Goal: Task Accomplishment & Management: Manage account settings

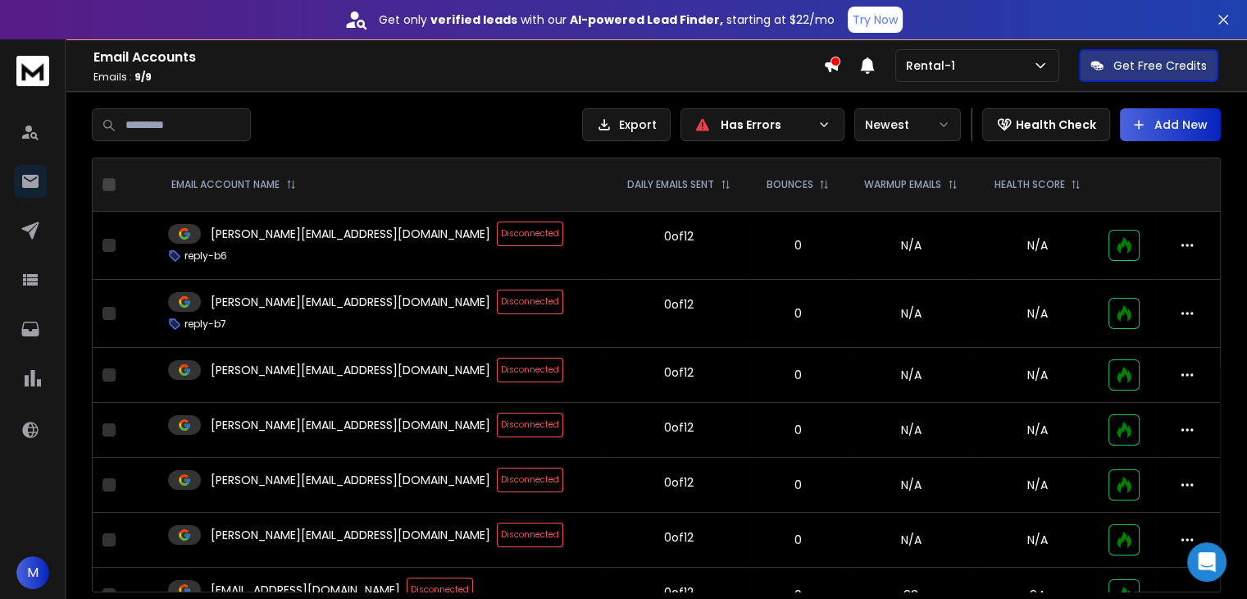
click at [1148, 125] on button "Add New" at bounding box center [1170, 124] width 101 height 33
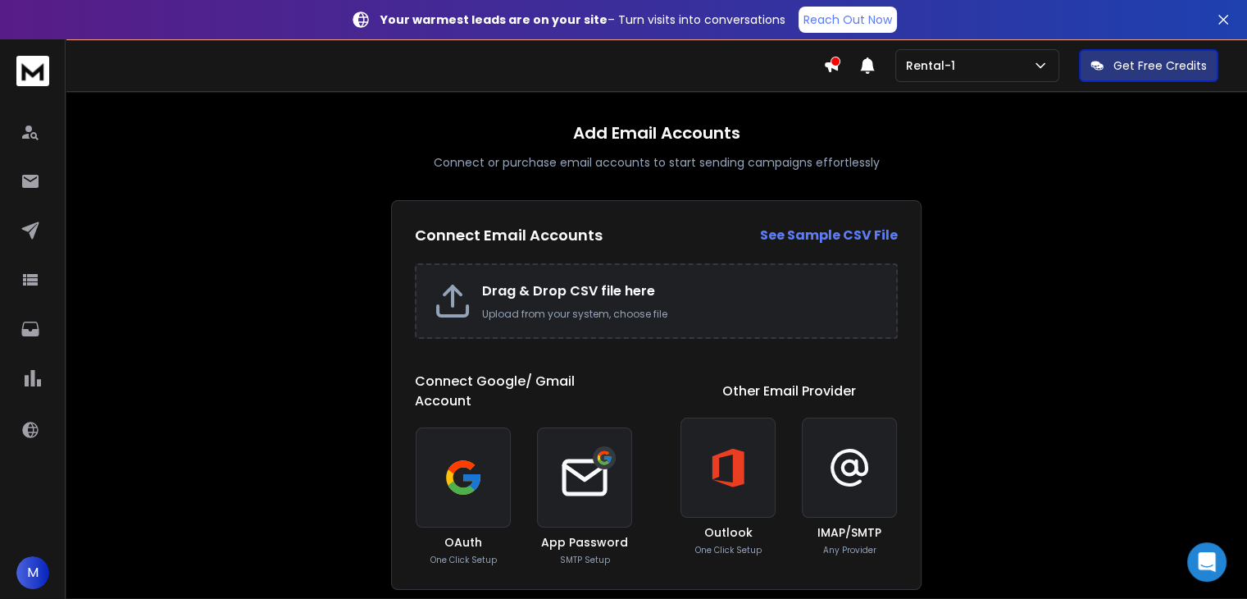
click at [462, 480] on icon at bounding box center [461, 487] width 27 height 14
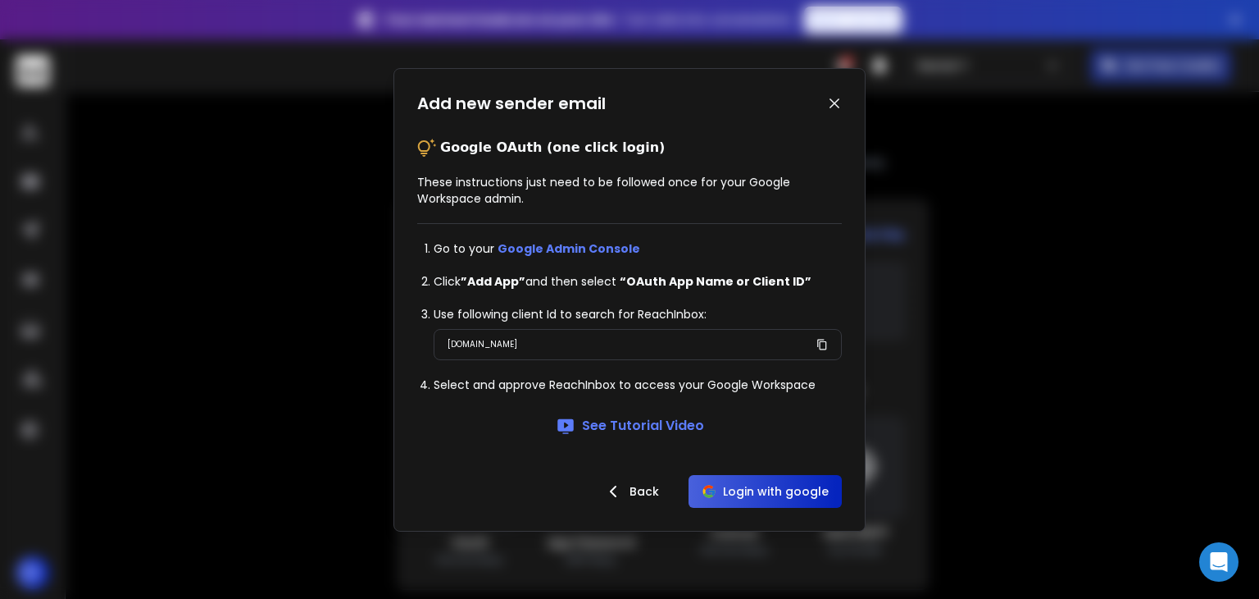
click at [738, 476] on button "Login with google" at bounding box center [765, 491] width 153 height 33
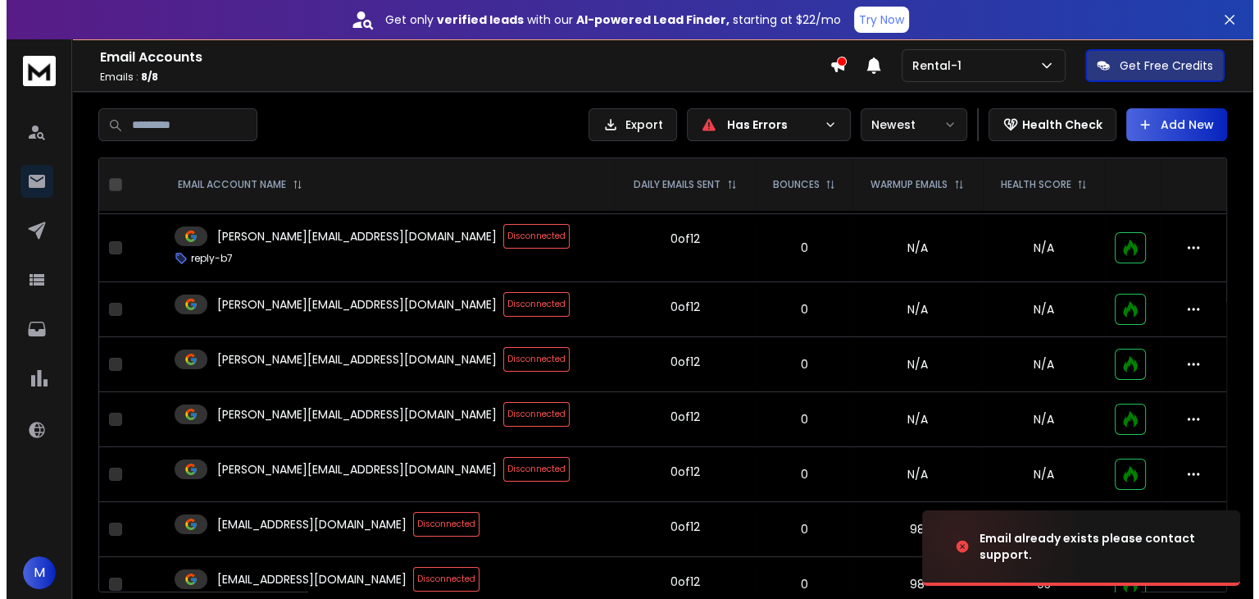
scroll to position [94, 0]
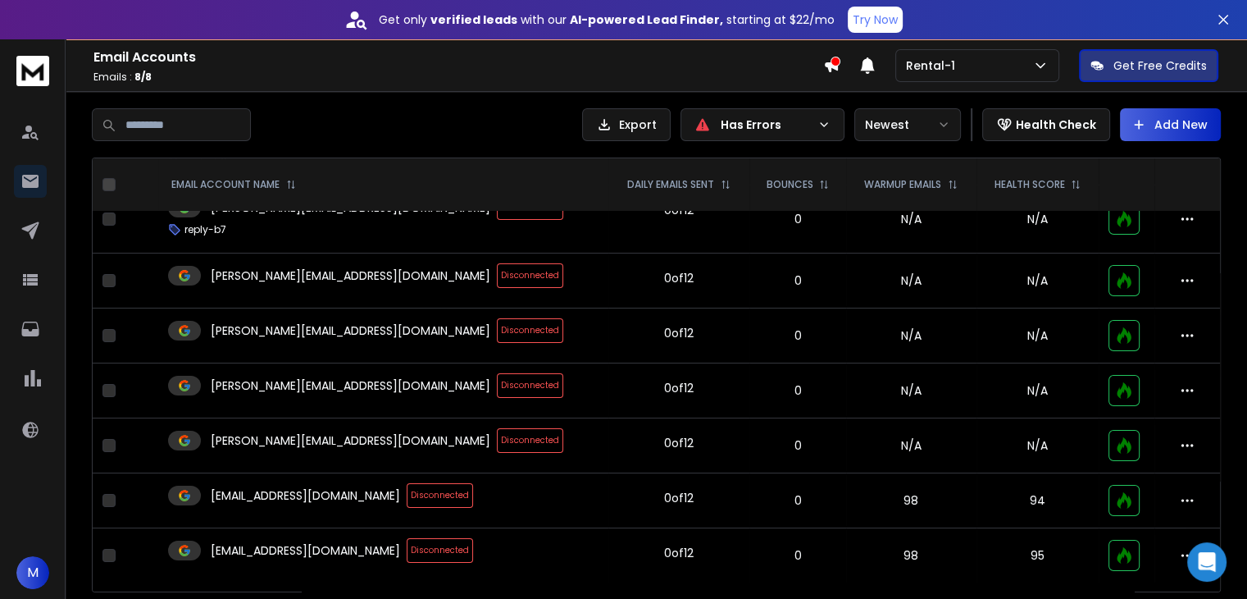
click at [1157, 125] on button "Add New" at bounding box center [1170, 124] width 101 height 33
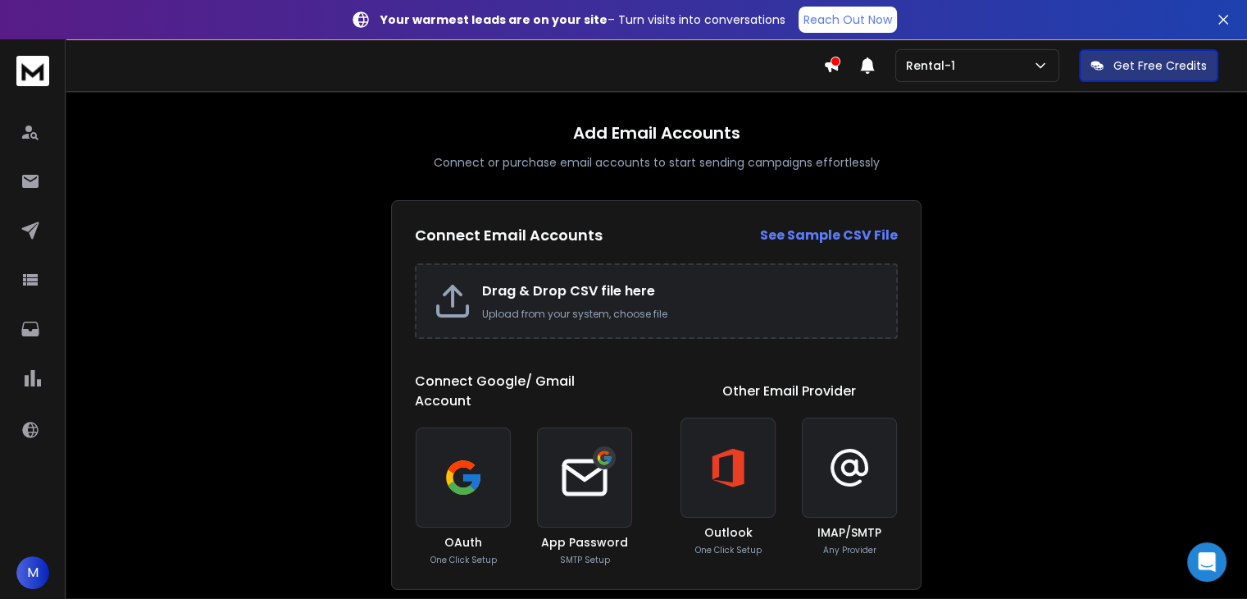
click at [482, 453] on icon at bounding box center [463, 477] width 41 height 49
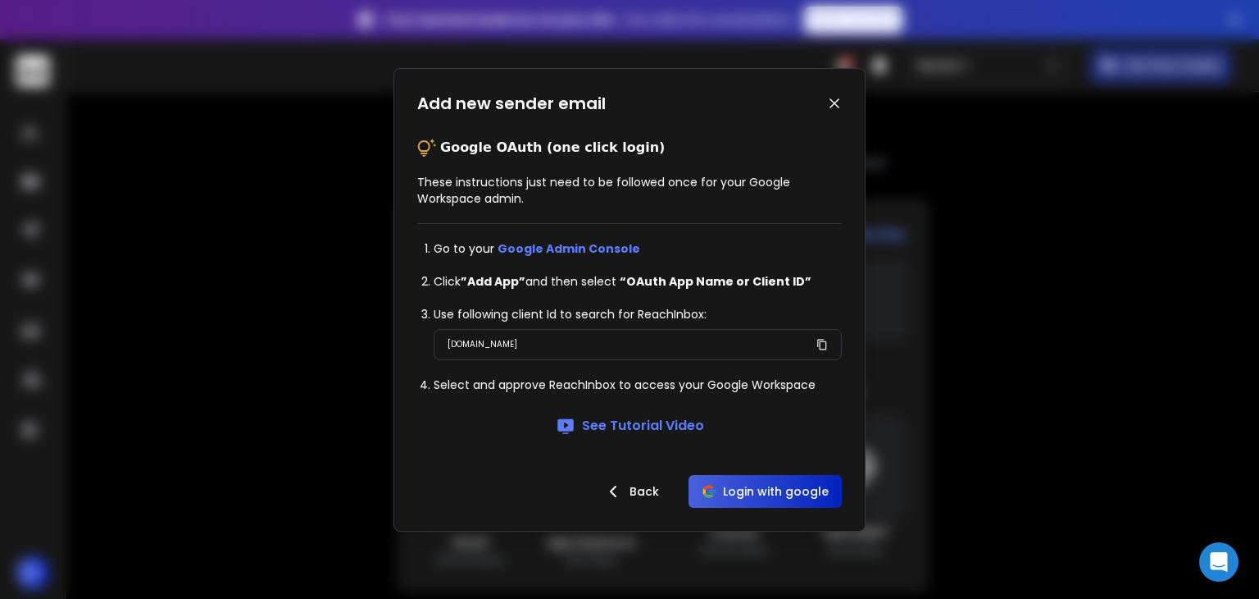
click at [717, 485] on icon at bounding box center [709, 491] width 15 height 15
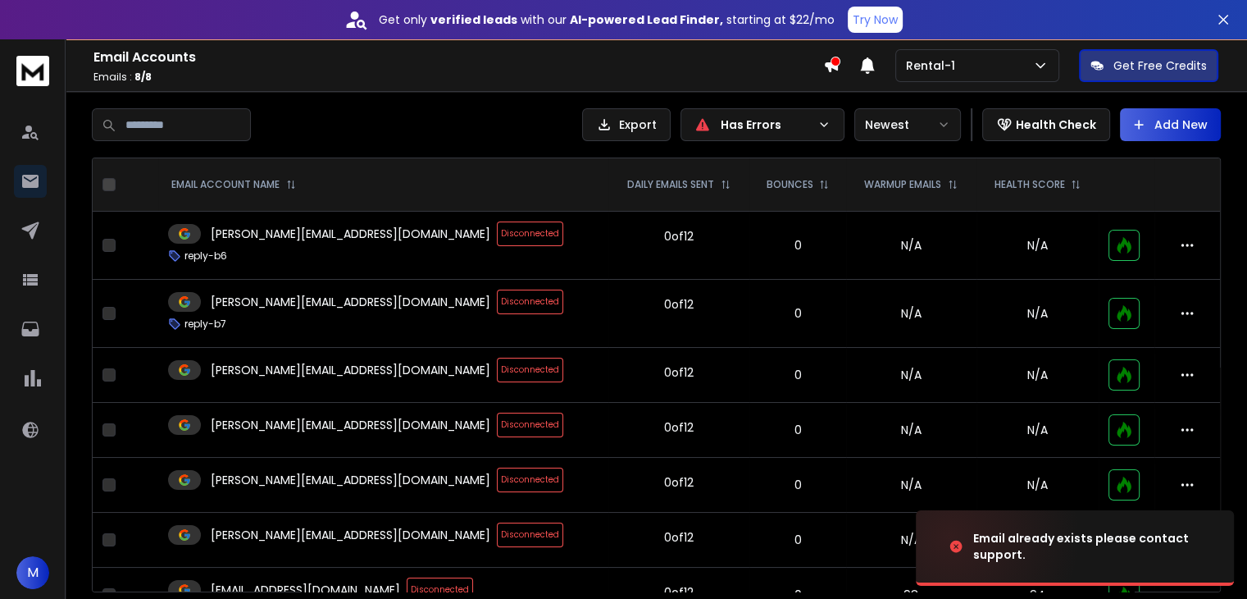
click at [1150, 123] on button "Add New" at bounding box center [1170, 124] width 101 height 33
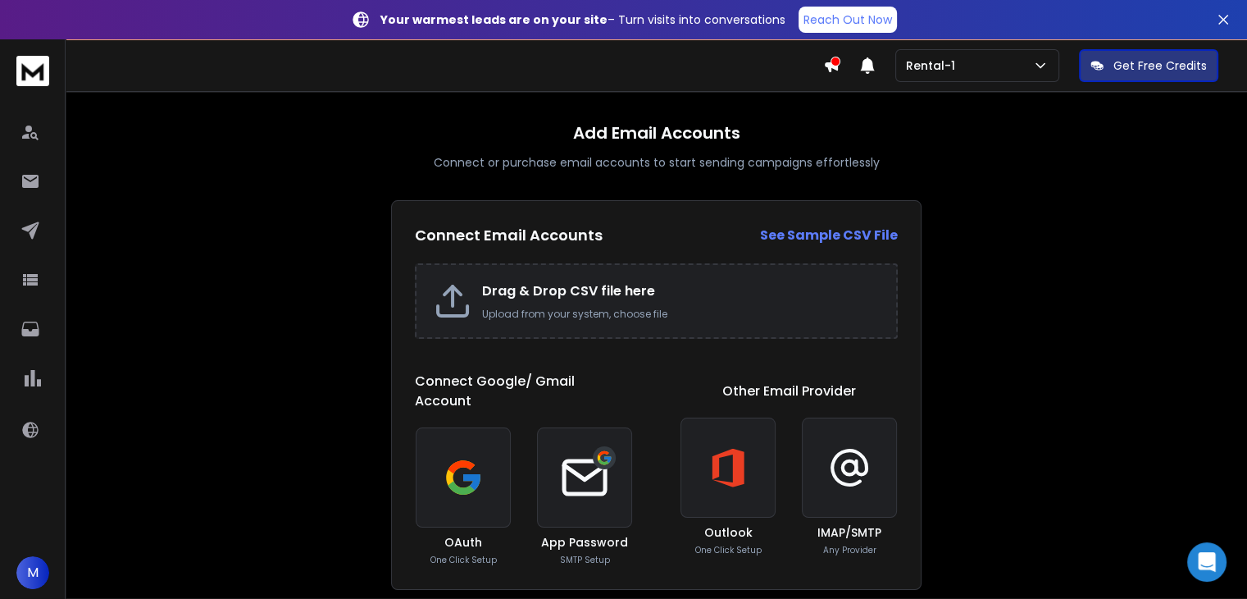
click at [482, 453] on icon at bounding box center [463, 477] width 41 height 49
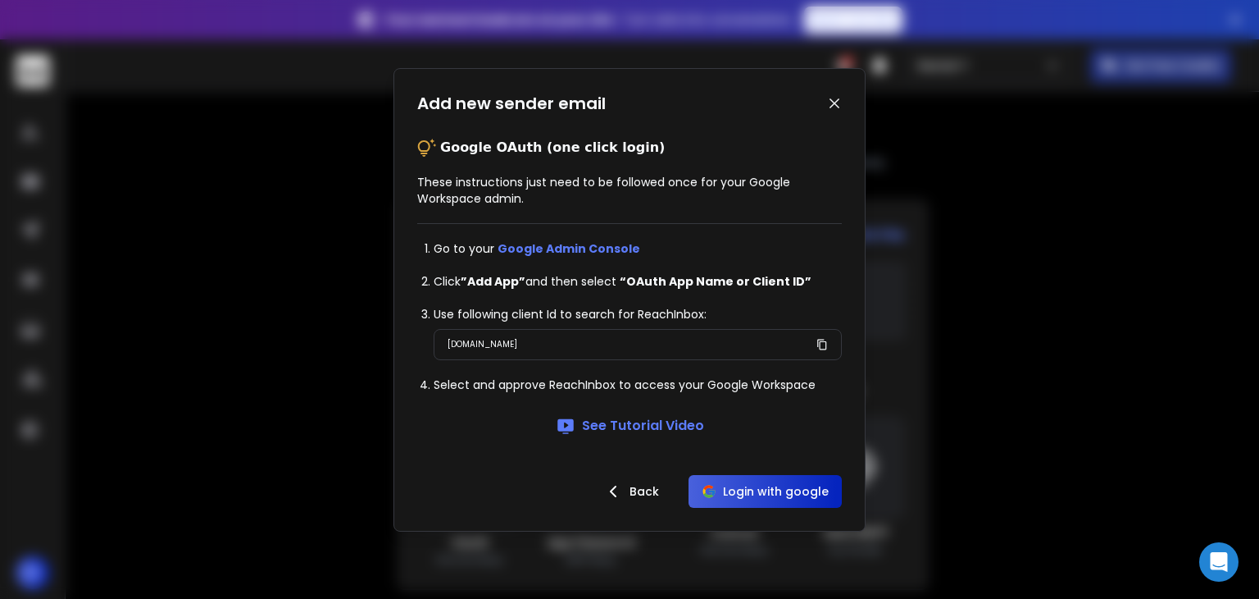
click at [778, 481] on button "Login with google" at bounding box center [765, 491] width 153 height 33
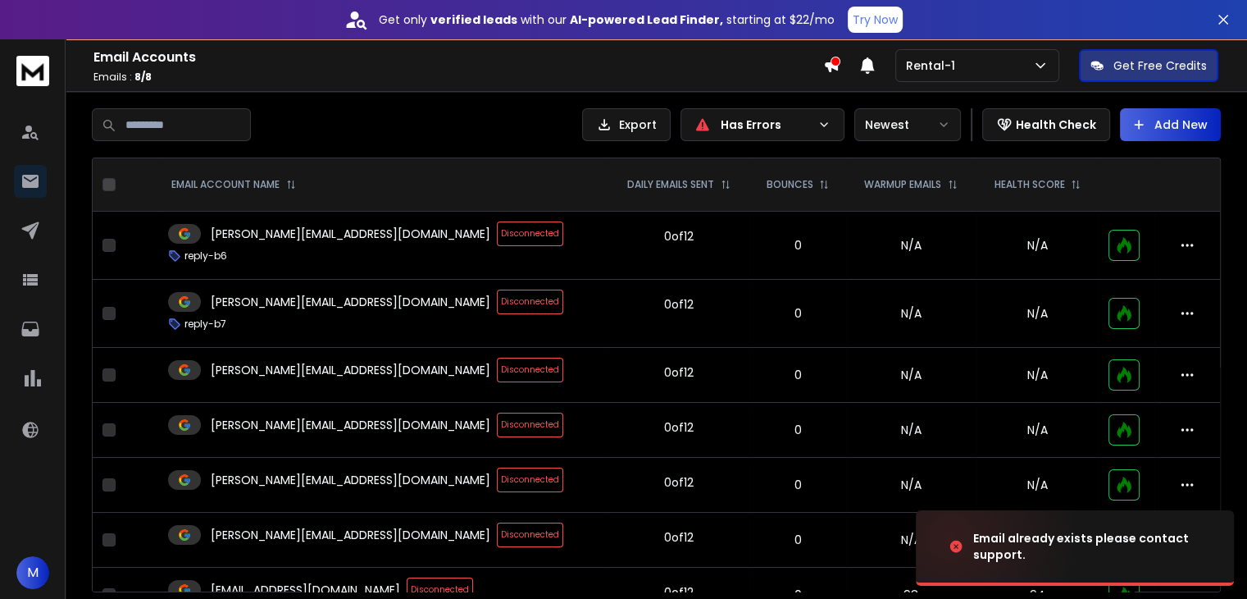
click at [1135, 120] on icon at bounding box center [1138, 124] width 11 height 11
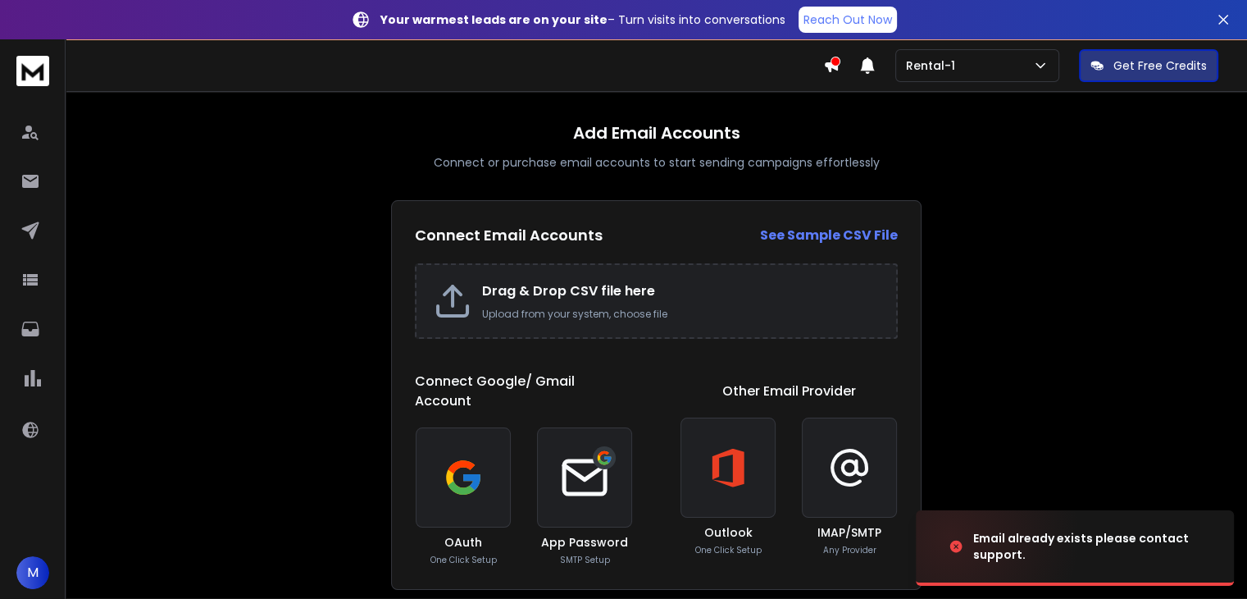
click at [489, 453] on div at bounding box center [463, 477] width 95 height 100
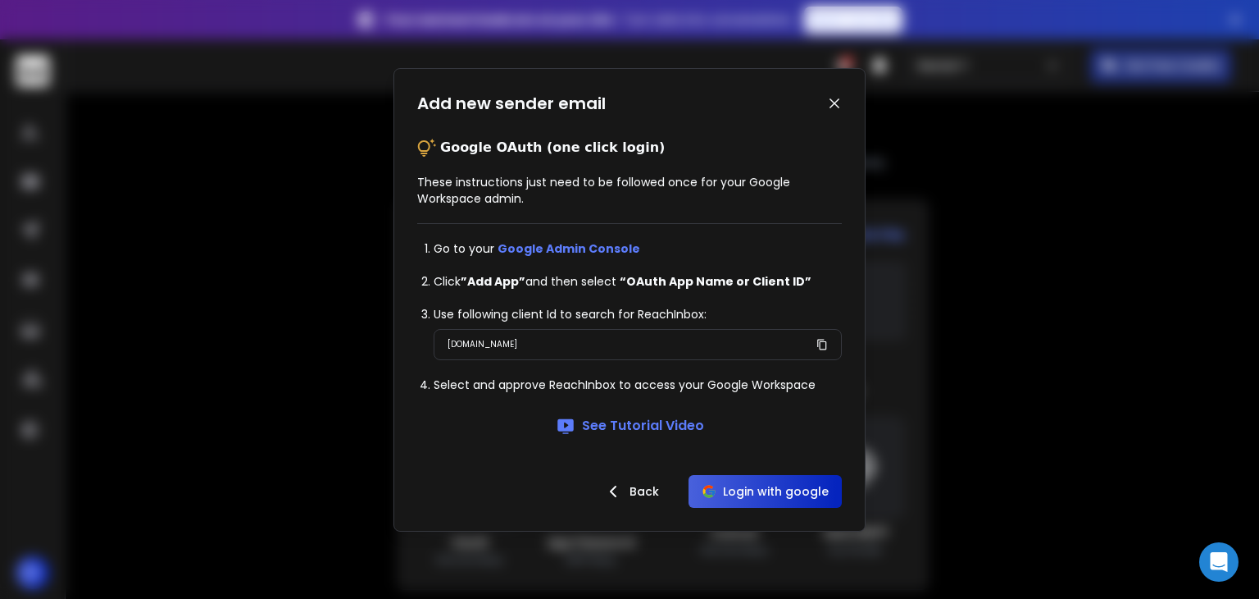
click at [732, 488] on button "Login with google" at bounding box center [765, 491] width 153 height 33
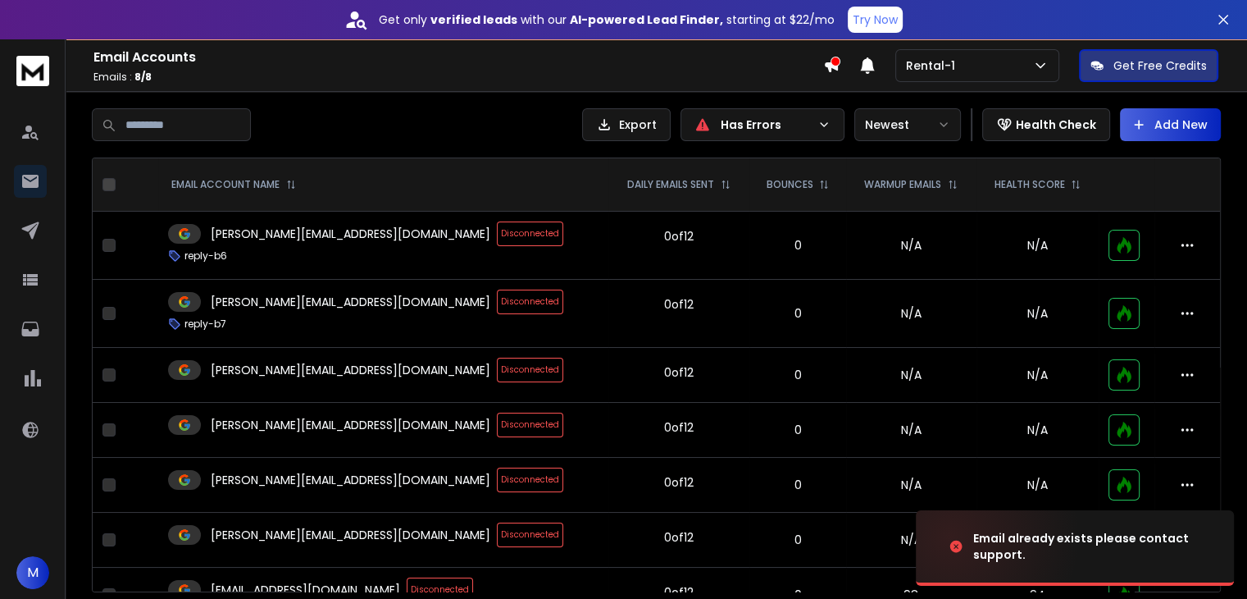
click at [1180, 134] on button "Add New" at bounding box center [1170, 124] width 101 height 33
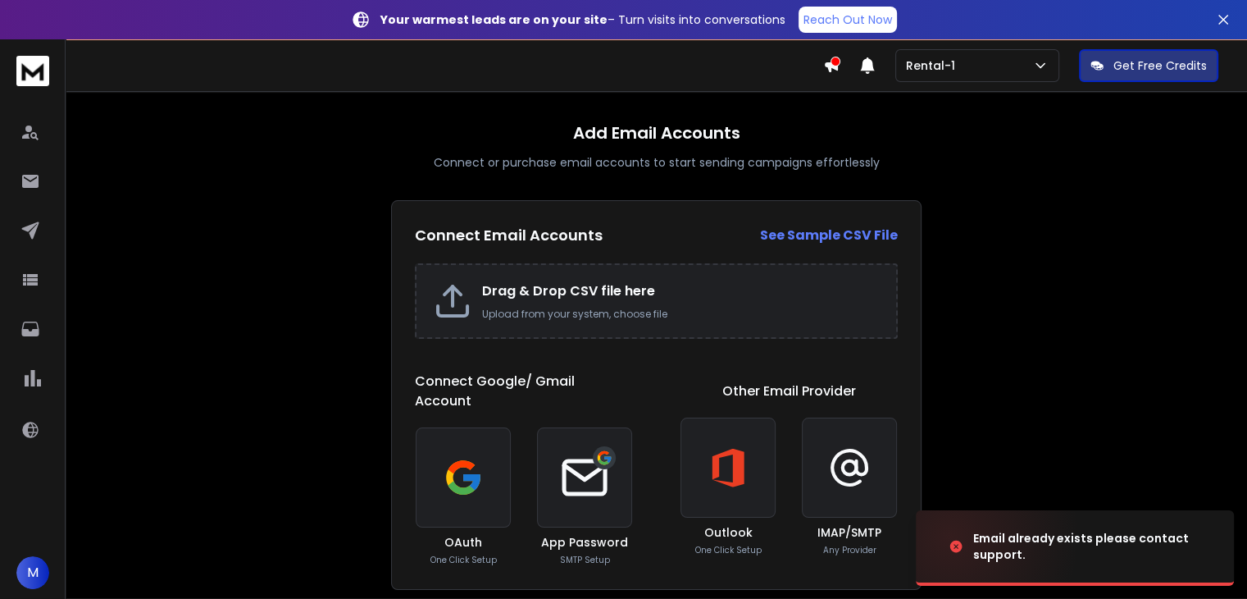
click at [432, 470] on div at bounding box center [463, 477] width 95 height 100
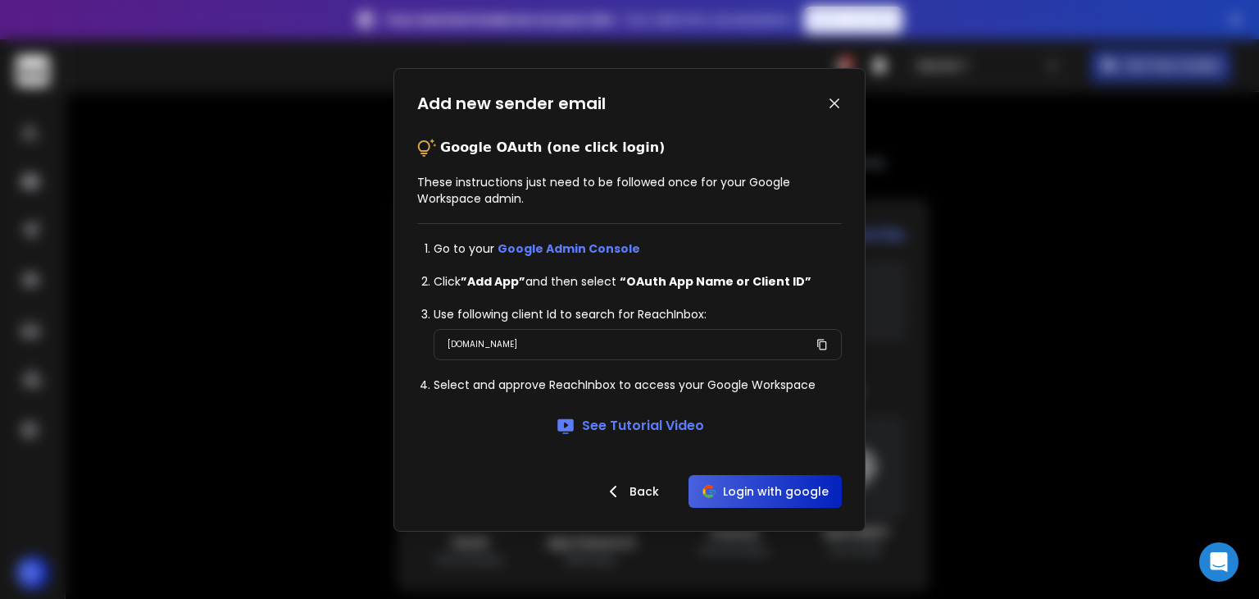
click at [723, 486] on button "Login with google" at bounding box center [765, 491] width 153 height 33
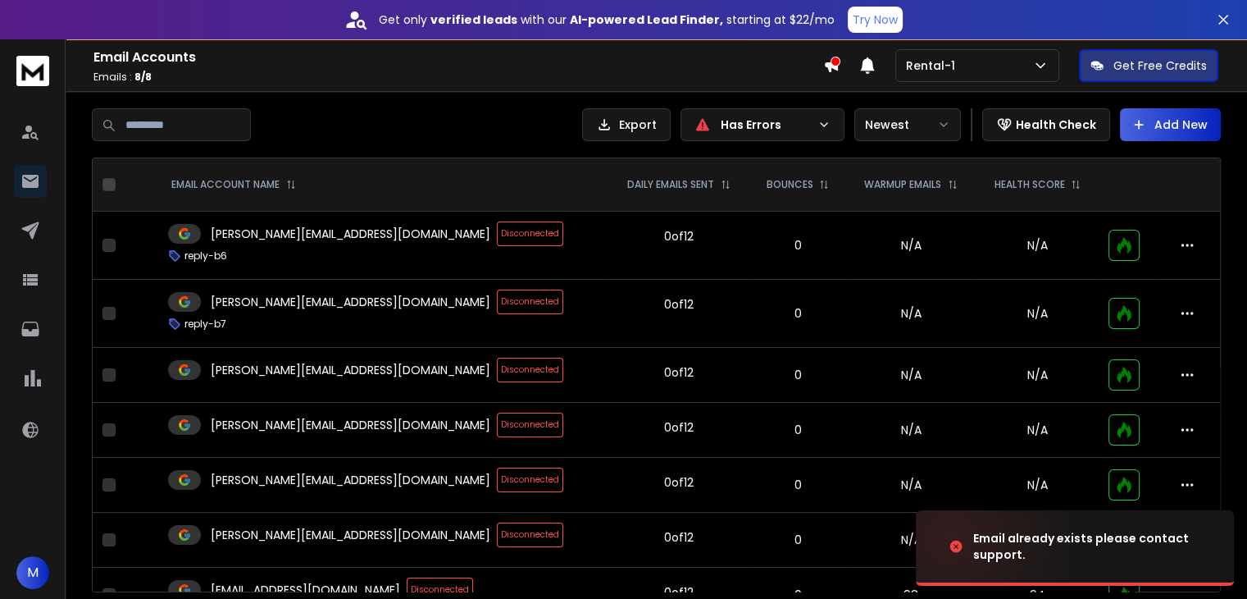
click at [1145, 129] on icon at bounding box center [1138, 124] width 11 height 11
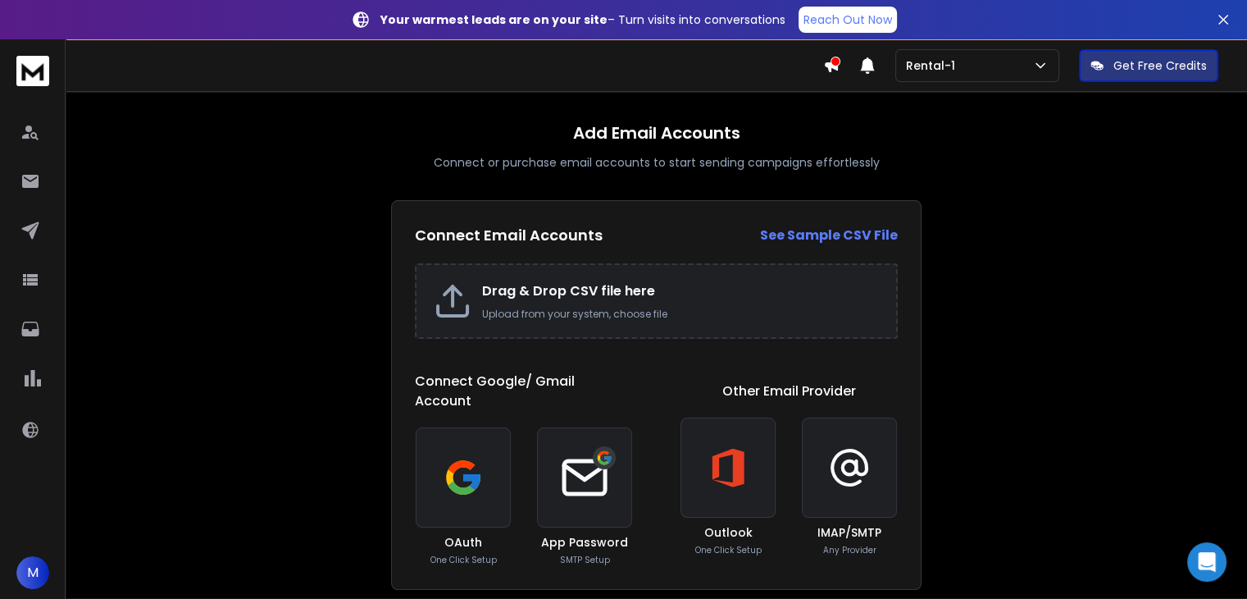
click at [474, 453] on icon at bounding box center [463, 477] width 41 height 49
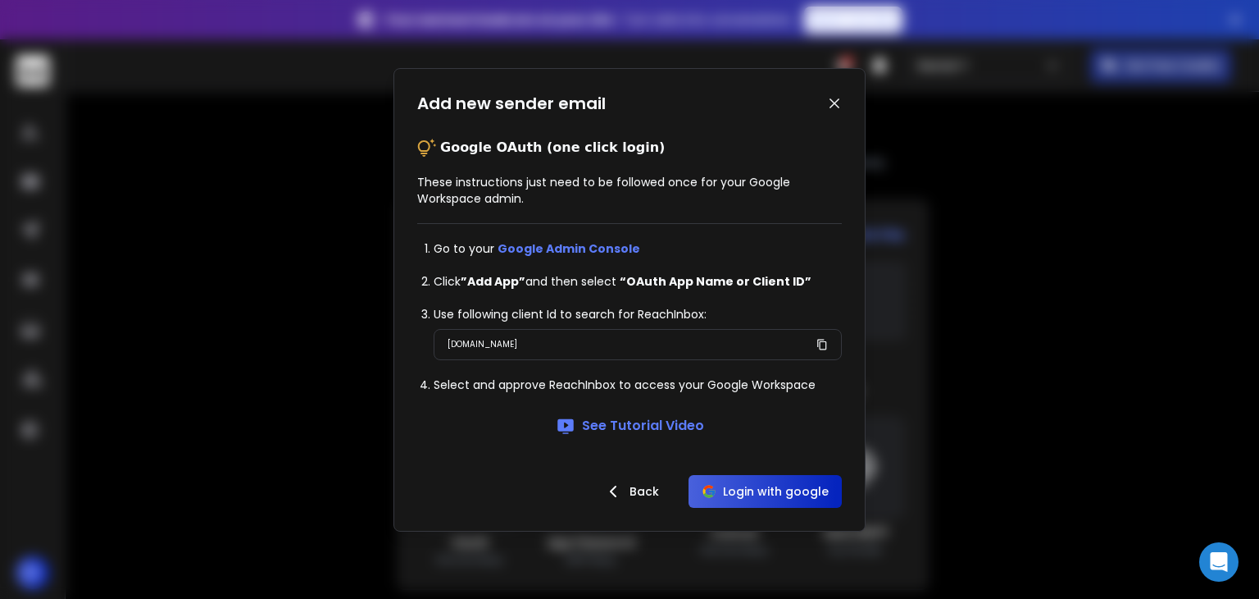
click at [733, 480] on button "Login with google" at bounding box center [765, 491] width 153 height 33
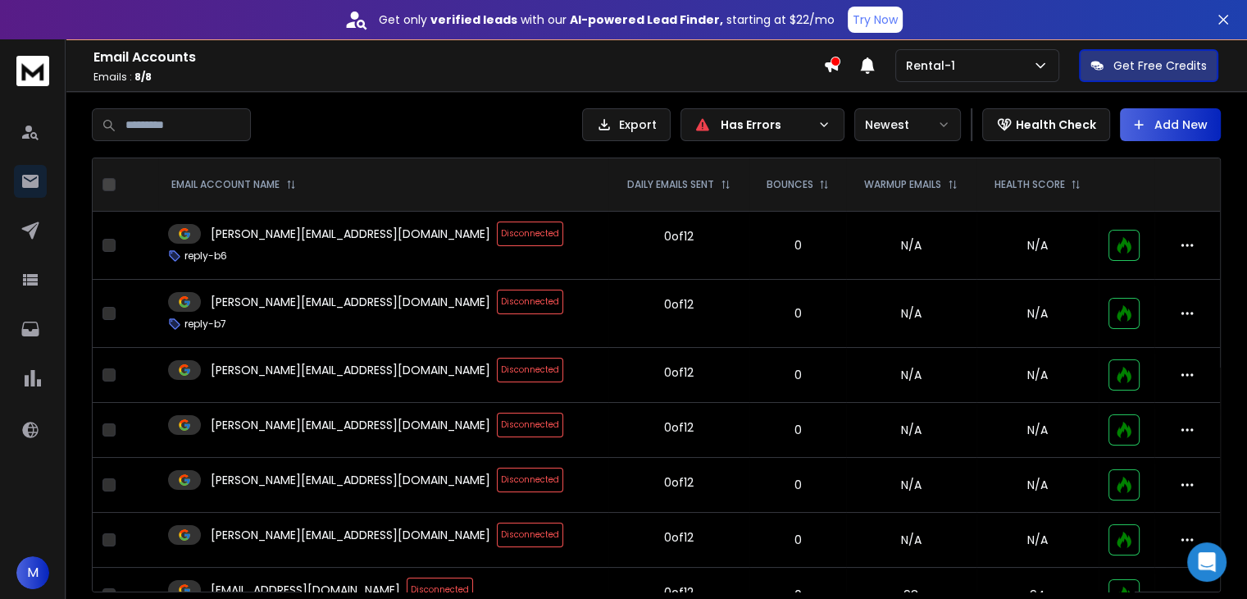
click at [1152, 132] on button "Add New" at bounding box center [1170, 124] width 101 height 33
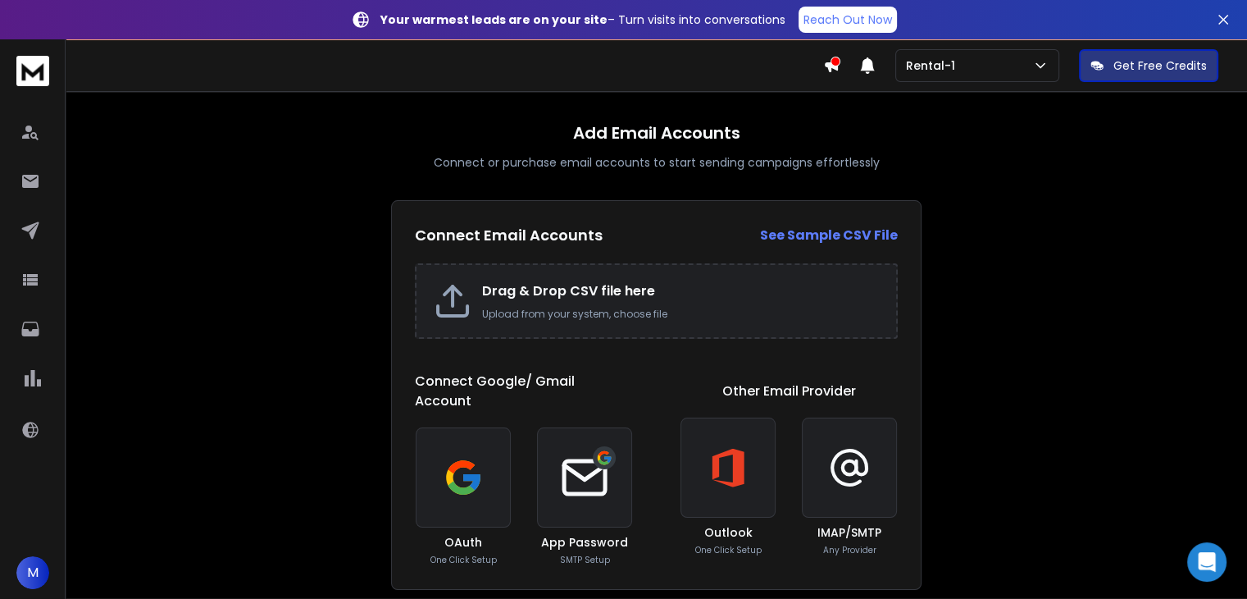
click at [476, 453] on icon at bounding box center [463, 477] width 41 height 49
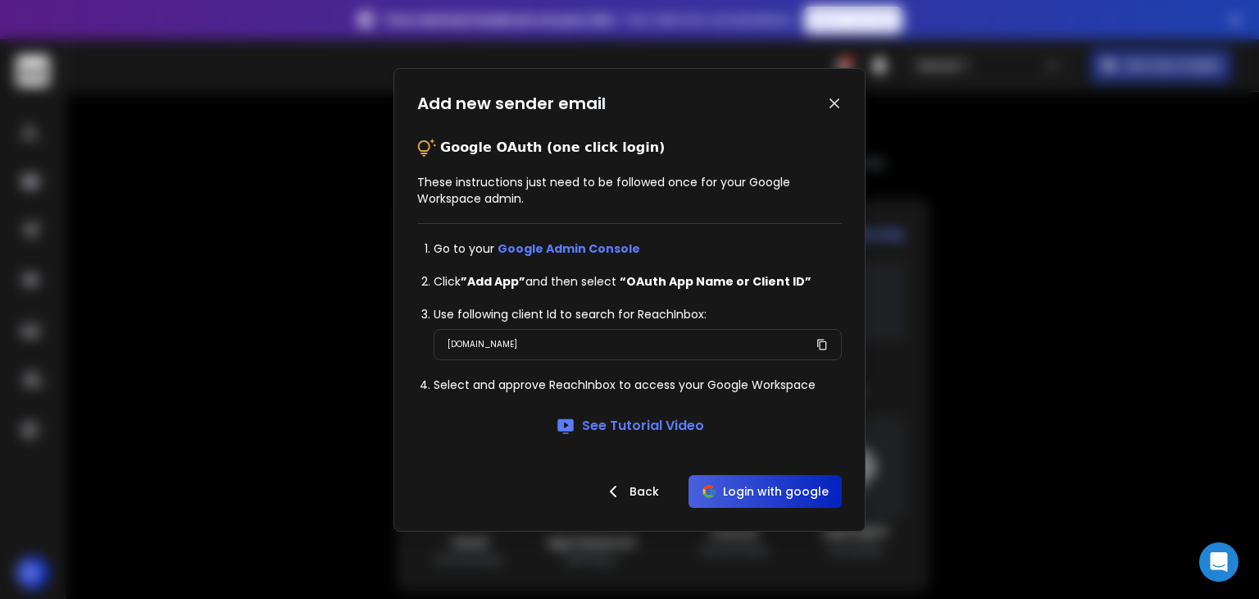
click at [766, 487] on button "Login with google" at bounding box center [765, 491] width 153 height 33
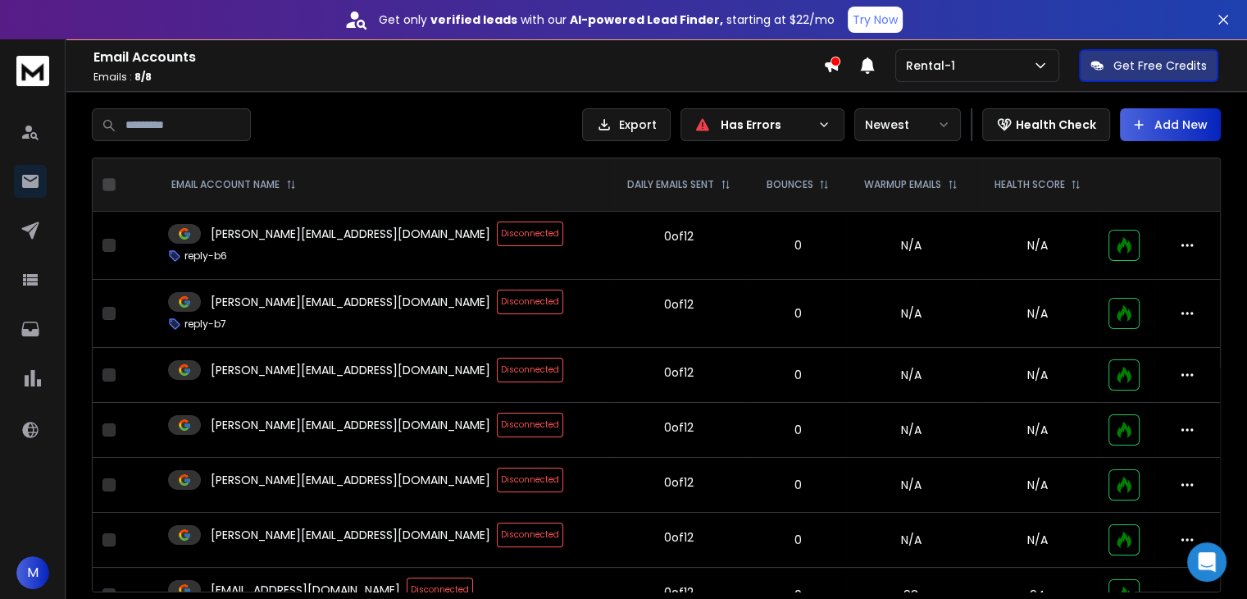
click at [1168, 113] on button "Add New" at bounding box center [1170, 124] width 101 height 33
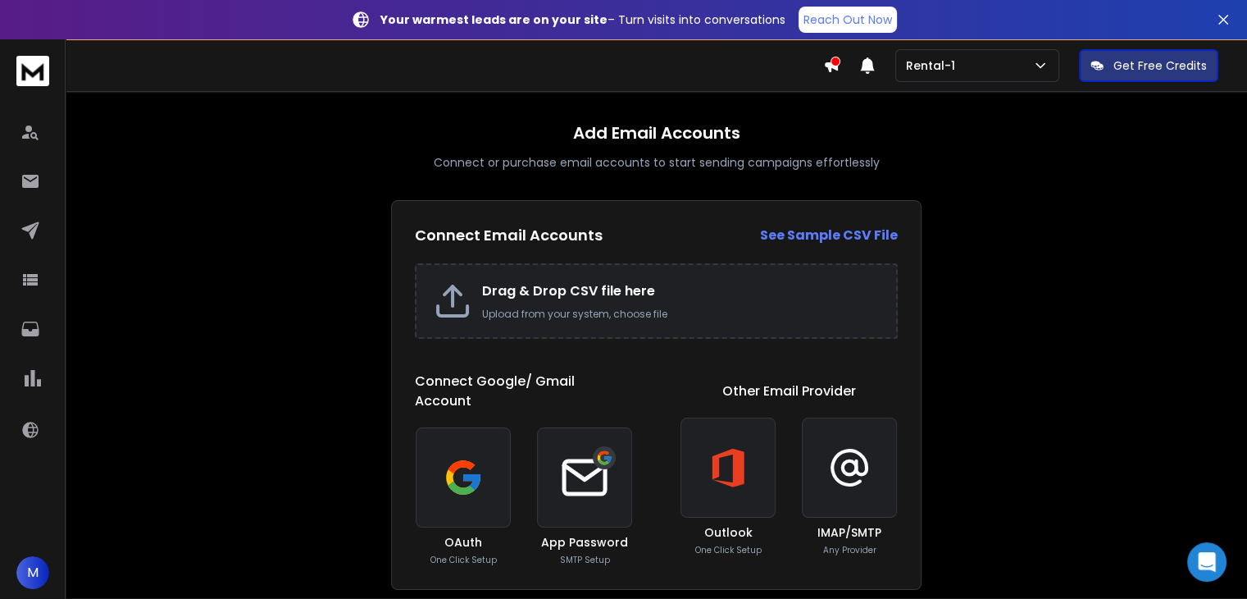
click at [467, 453] on icon at bounding box center [463, 477] width 41 height 49
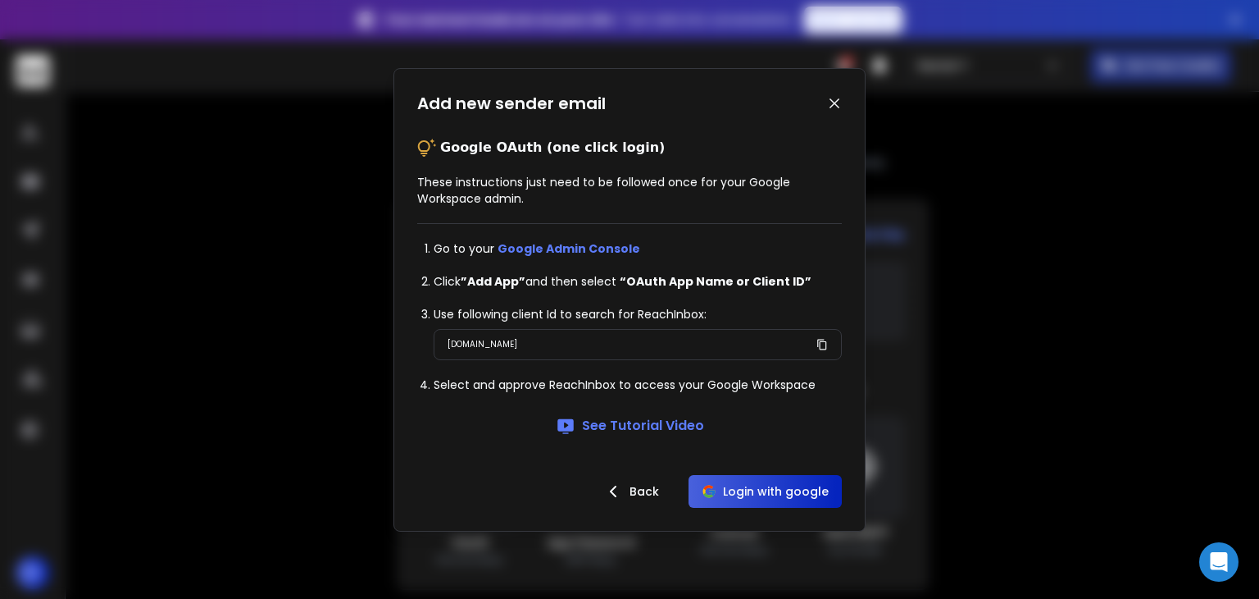
click at [731, 495] on button "Login with google" at bounding box center [765, 491] width 153 height 33
